Goal: Find specific page/section: Find specific page/section

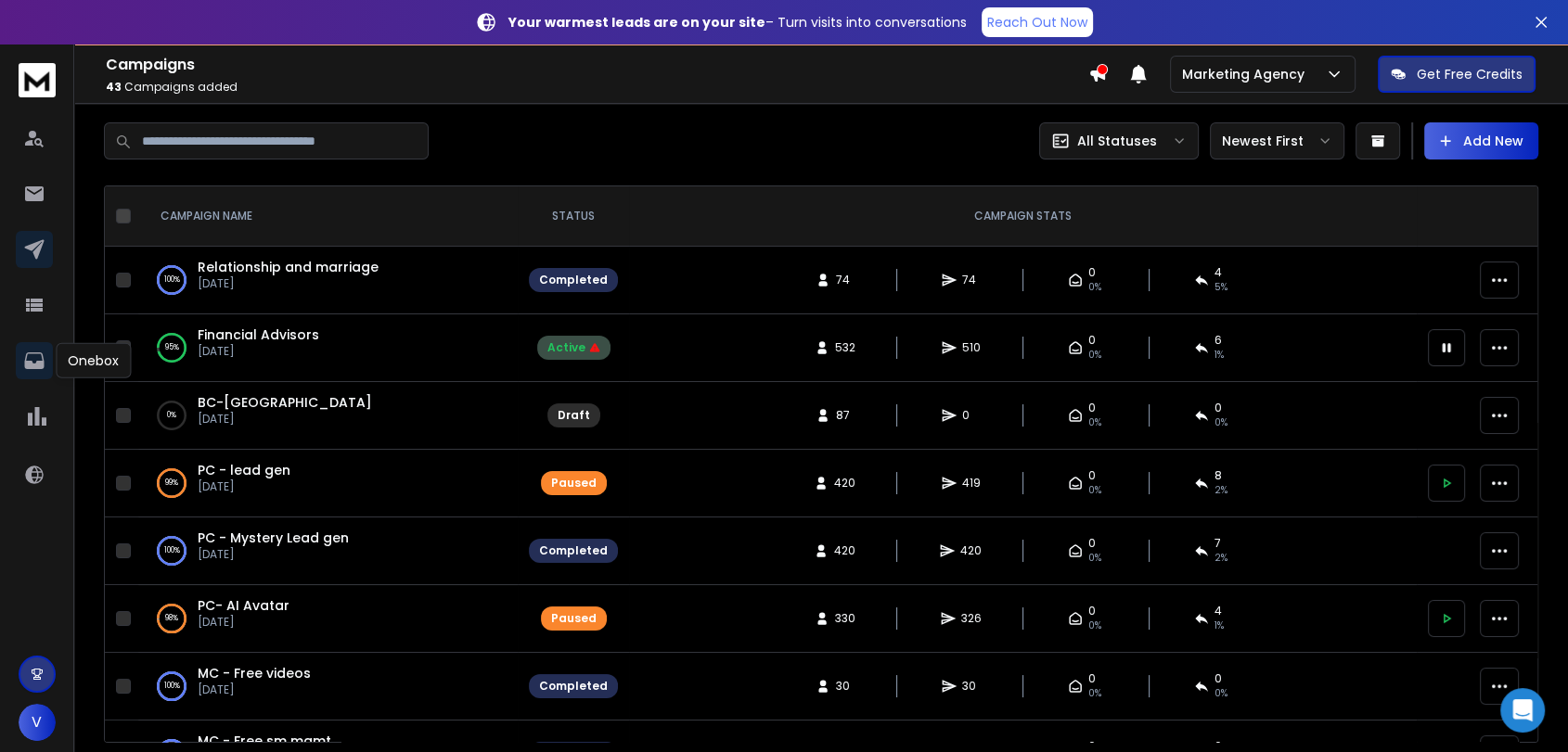
click at [36, 364] on icon at bounding box center [34, 361] width 20 height 17
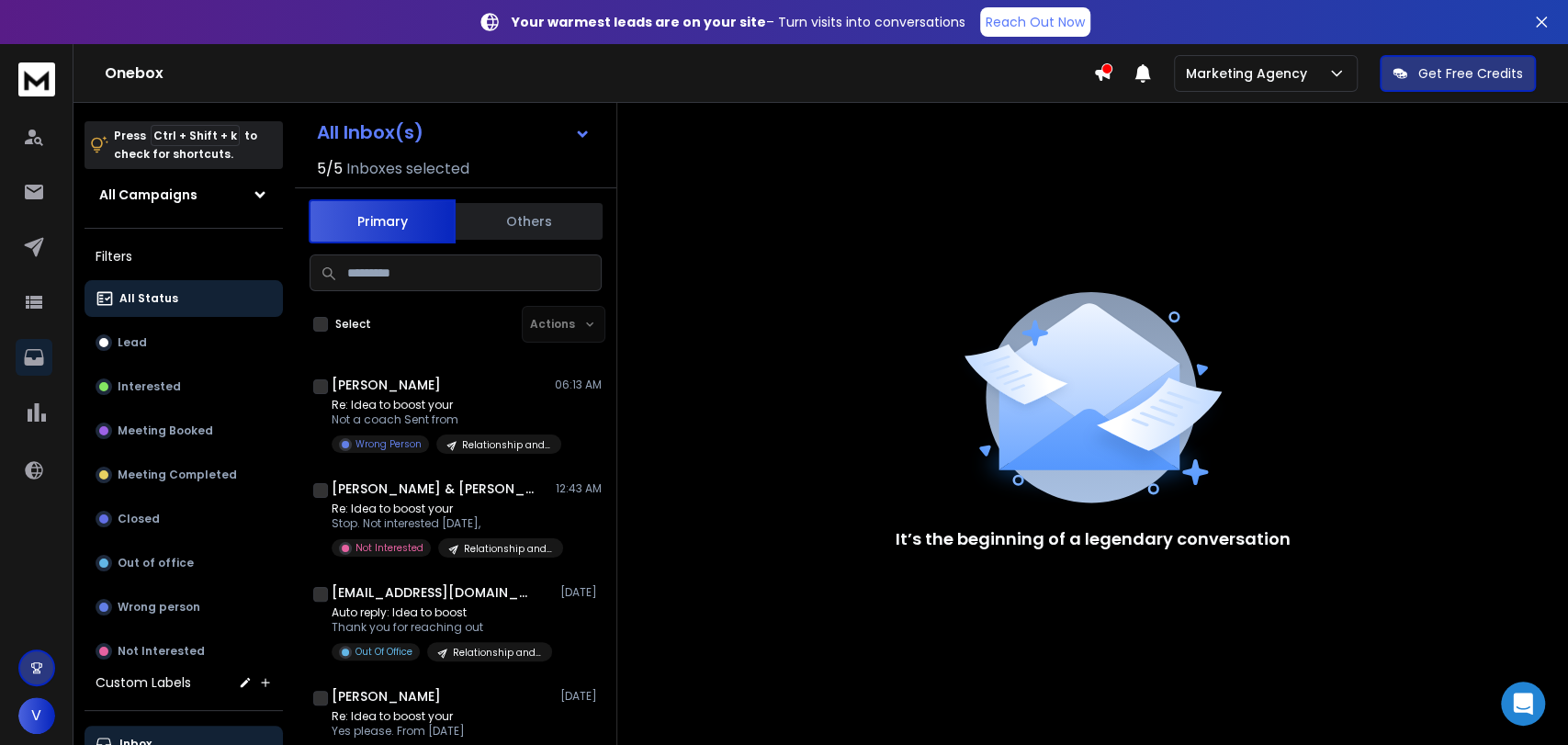
click at [504, 230] on button "Others" at bounding box center [528, 221] width 147 height 41
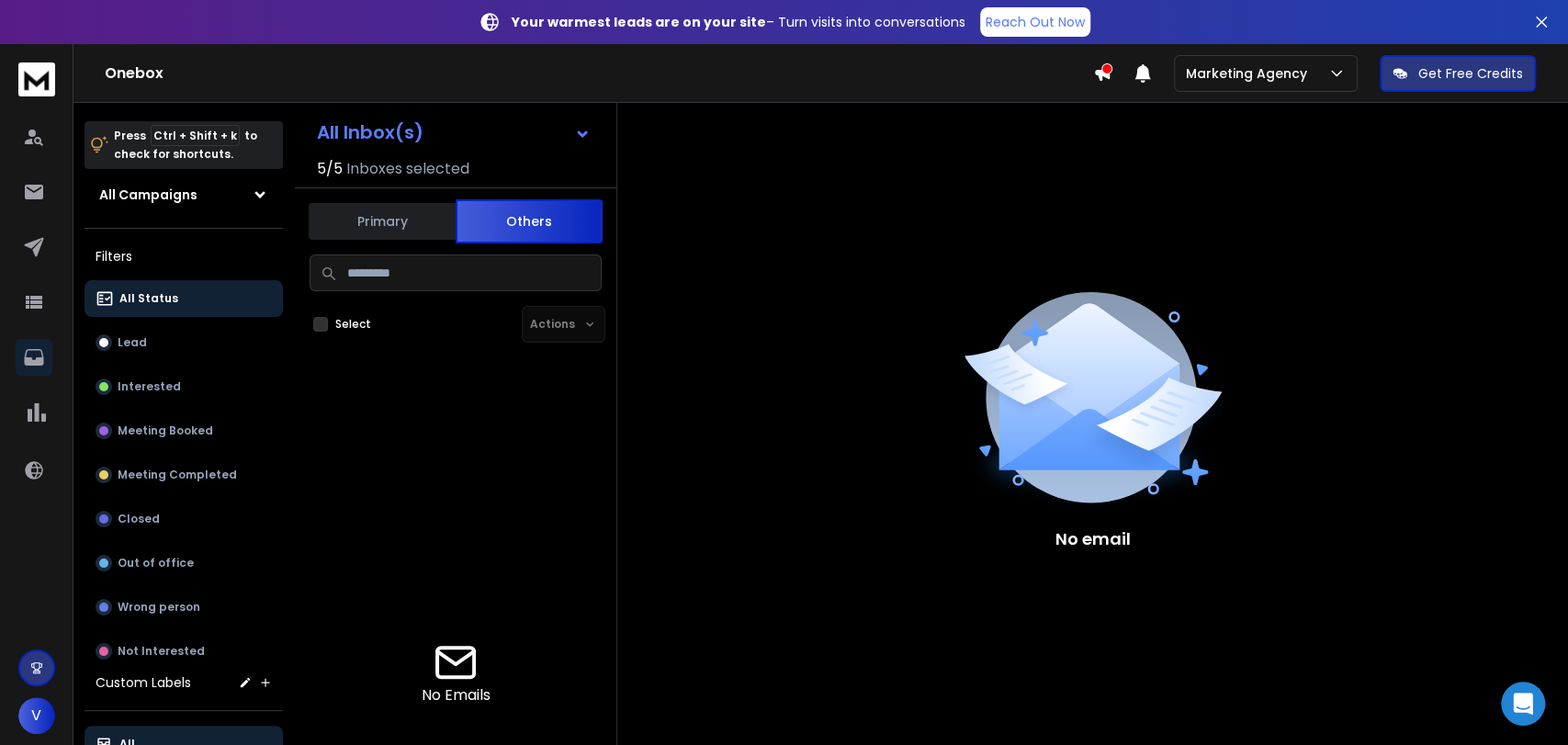
click at [378, 220] on button "Primary" at bounding box center [382, 221] width 147 height 41
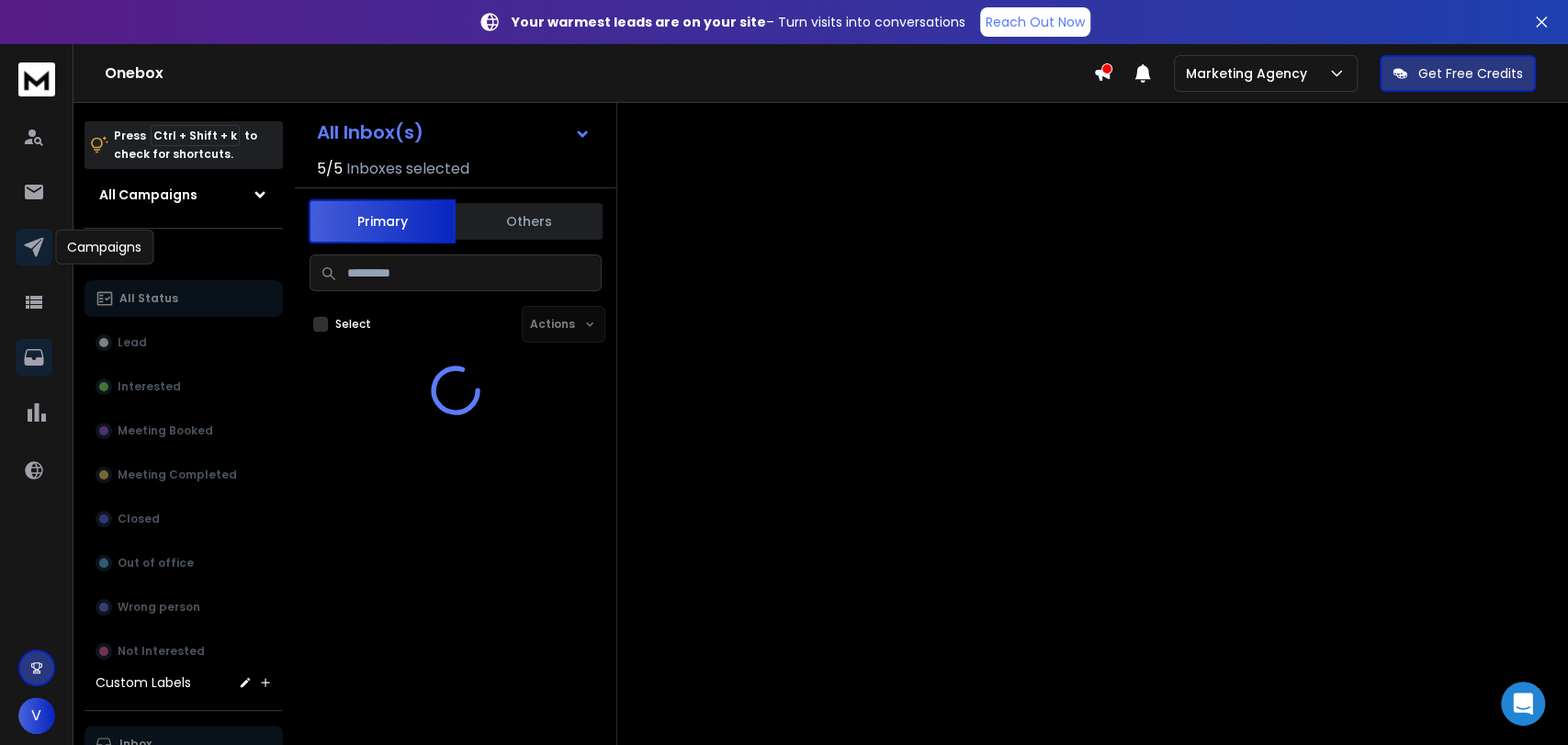
click at [33, 247] on icon at bounding box center [34, 247] width 22 height 22
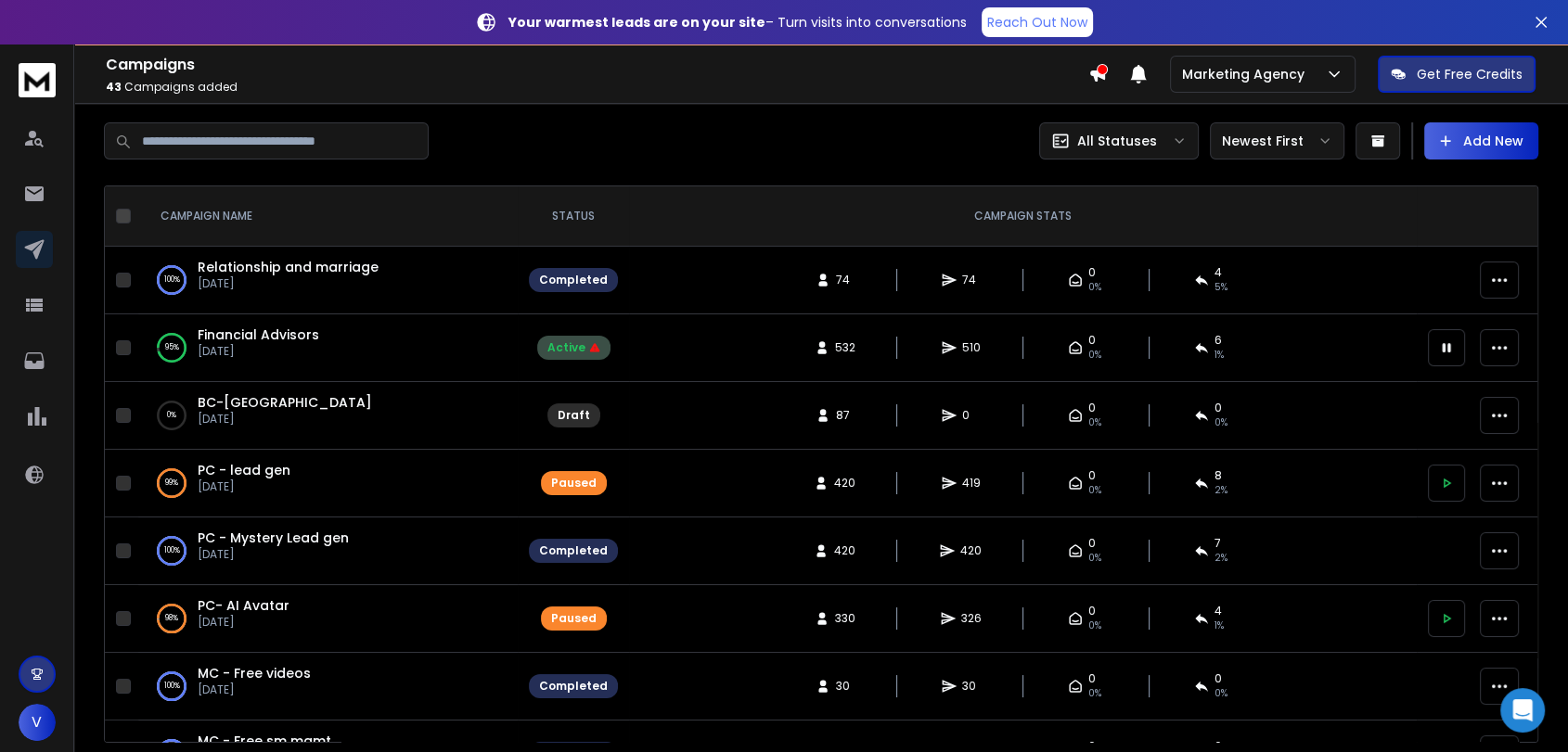
click at [595, 139] on div at bounding box center [462, 141] width 717 height 37
